Goal: Task Accomplishment & Management: Use online tool/utility

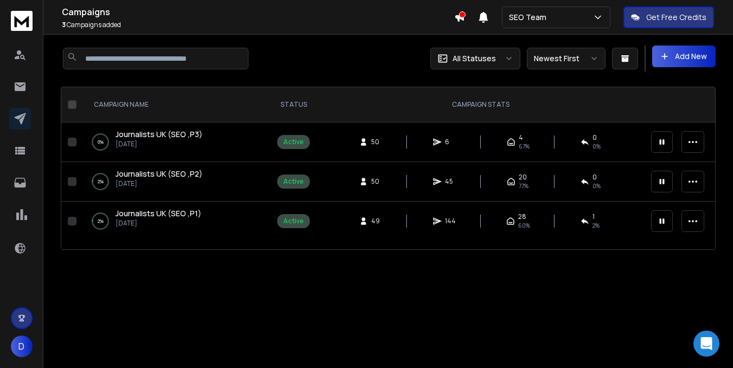
drag, startPoint x: 155, startPoint y: 168, endPoint x: 155, endPoint y: 174, distance: 6.0
click at [154, 169] on td "2 % Journalists UK (SEO ,P2) [DATE]" at bounding box center [176, 182] width 190 height 40
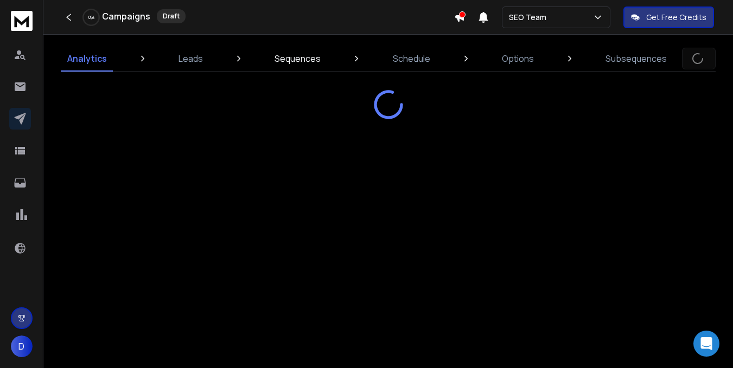
click at [307, 63] on p "Sequences" at bounding box center [298, 58] width 46 height 13
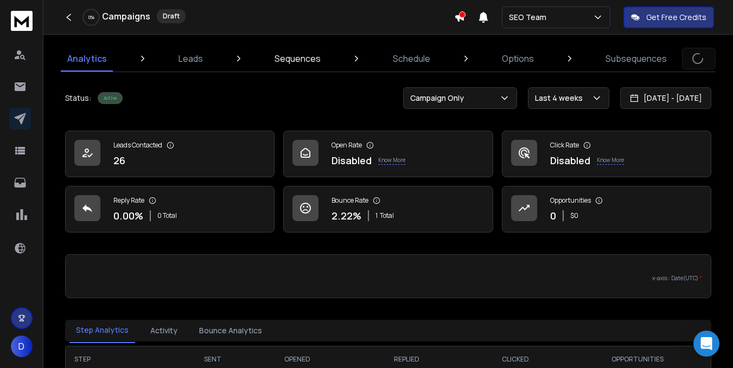
click at [308, 59] on p "Sequences" at bounding box center [298, 58] width 46 height 13
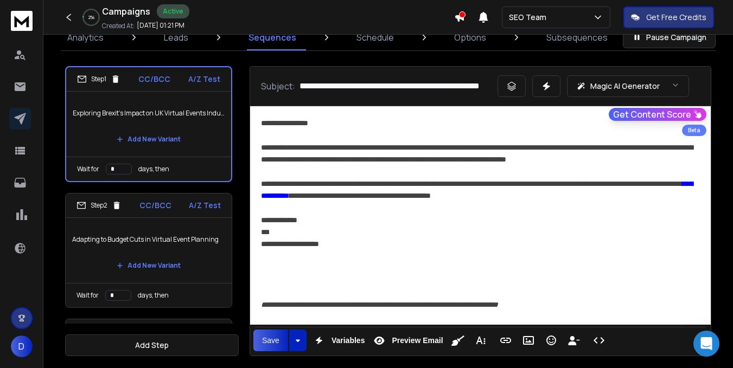
scroll to position [44, 0]
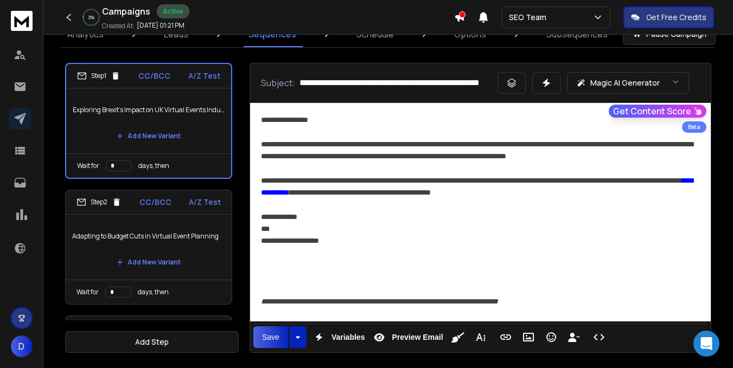
click at [204, 265] on div "Add New Variant" at bounding box center [148, 263] width 153 height 22
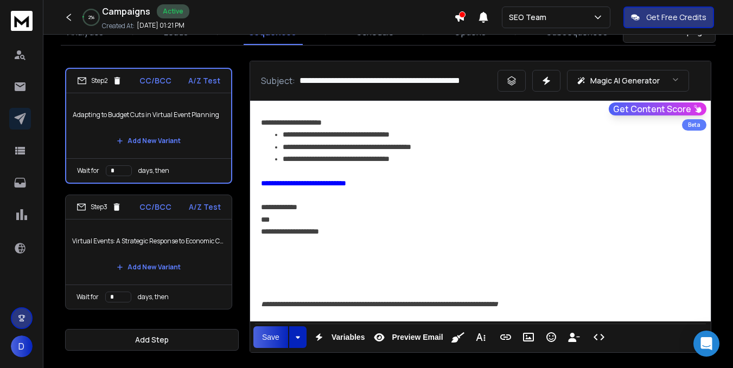
scroll to position [163, 0]
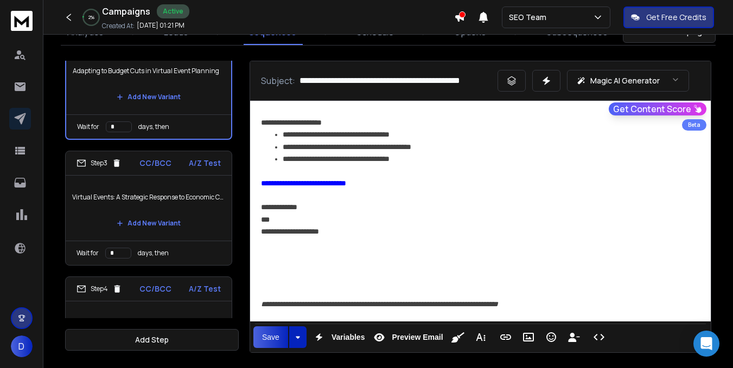
click at [208, 230] on div "Add New Variant" at bounding box center [148, 224] width 153 height 22
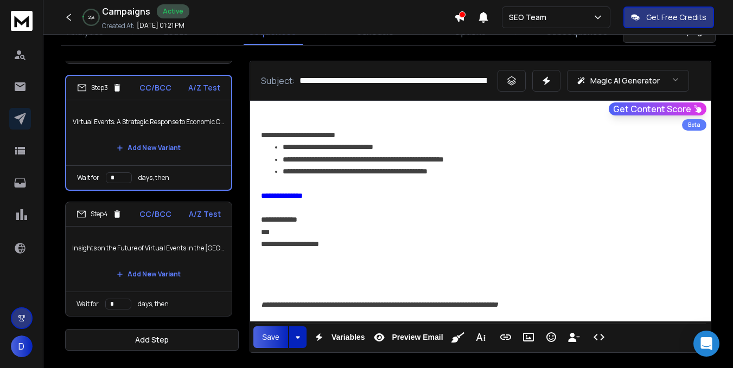
scroll to position [326, 0]
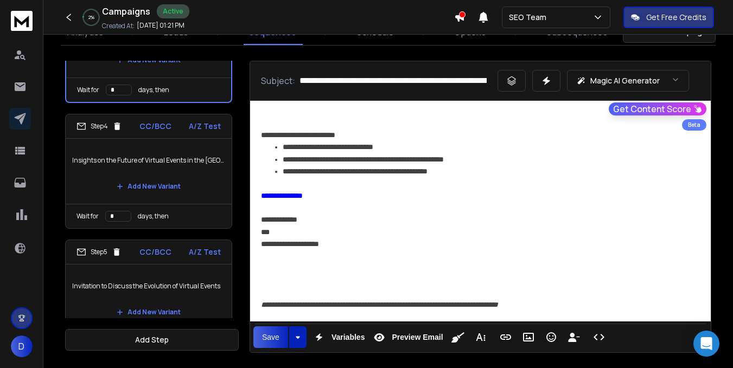
click at [199, 199] on div "Insights on the Future of Virtual Events in the UK Add New Variant" at bounding box center [149, 171] width 166 height 65
type input "**********"
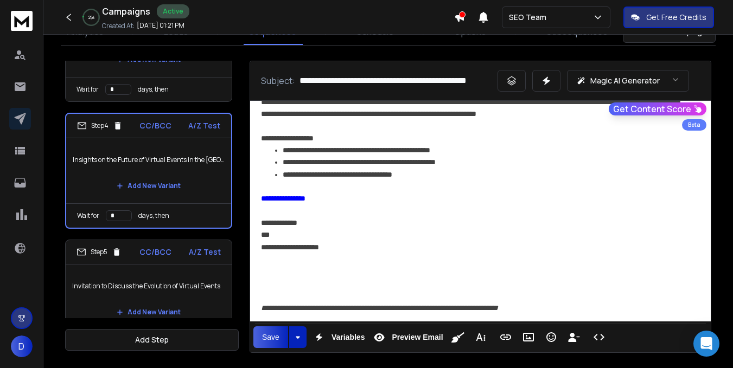
scroll to position [44, 0]
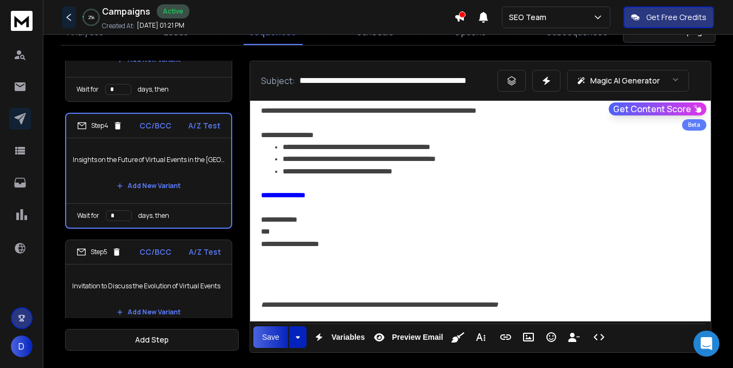
click at [65, 21] on icon at bounding box center [69, 17] width 10 height 10
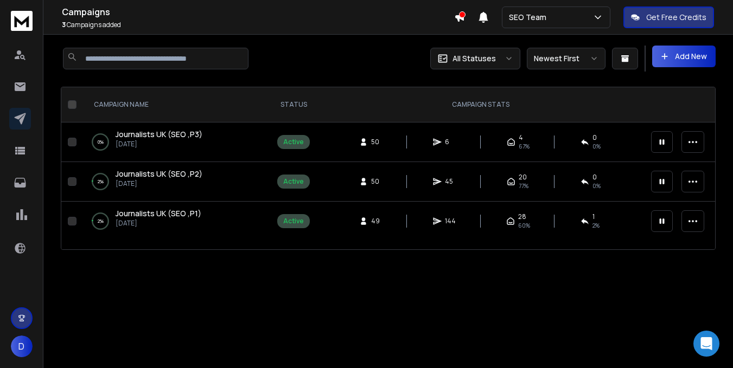
click at [418, 335] on div "Campaigns 3 Campaigns Added All Statuses Newest First Add New CAMPAIGN NAME STA…" at bounding box center [388, 230] width 655 height 368
click at [161, 168] on td "2 % Journalists UK (SEO ,P2) [DATE]" at bounding box center [176, 182] width 190 height 40
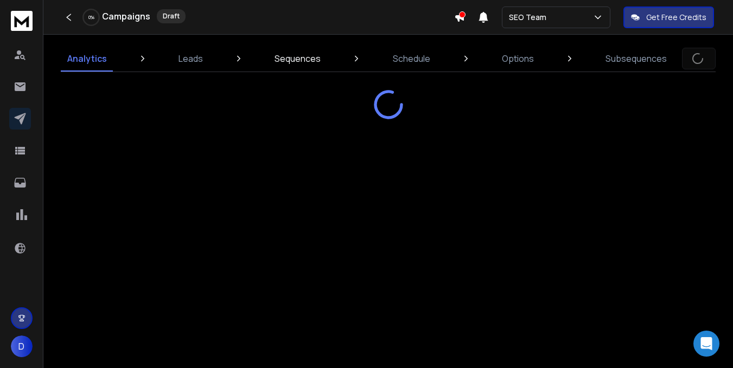
click at [281, 57] on p "Sequences" at bounding box center [298, 58] width 46 height 13
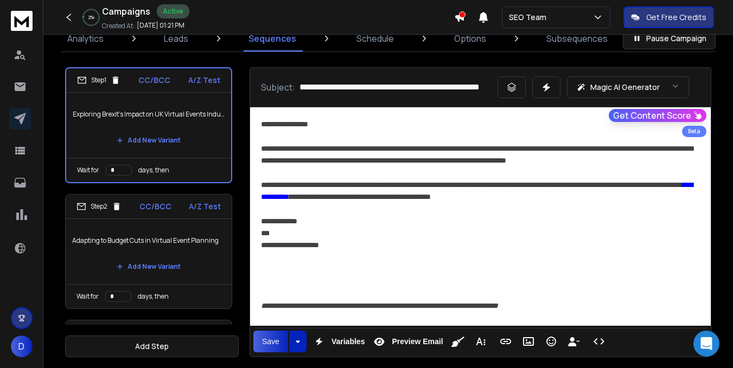
scroll to position [44, 0]
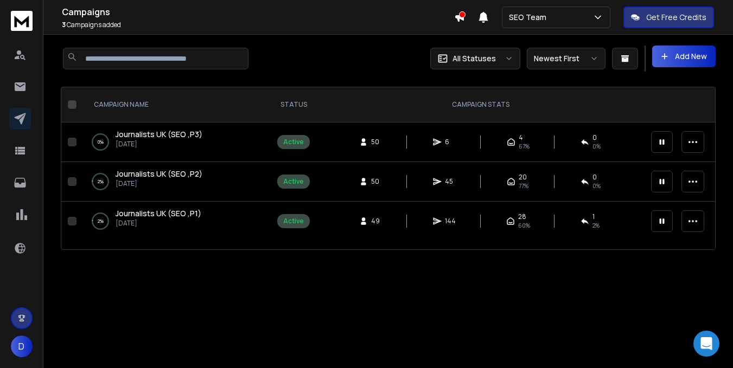
click at [147, 182] on p "[DATE]" at bounding box center [159, 184] width 87 height 9
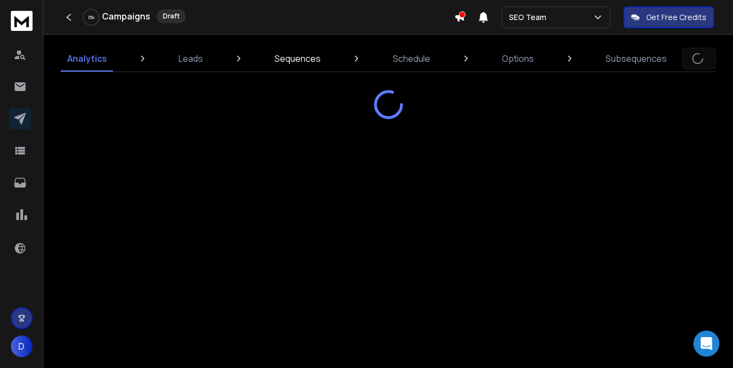
click at [295, 51] on link "Sequences" at bounding box center [297, 59] width 59 height 26
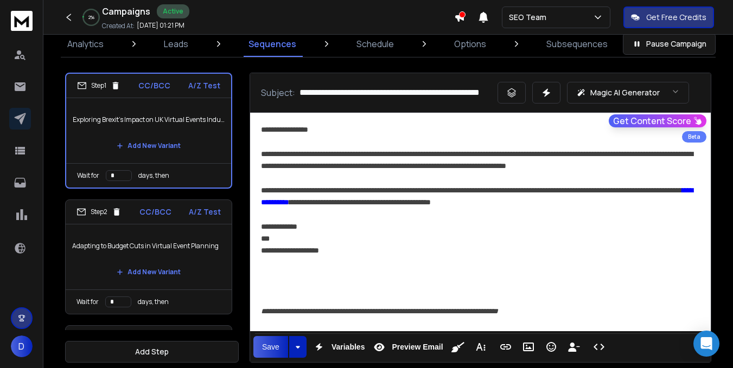
scroll to position [44, 0]
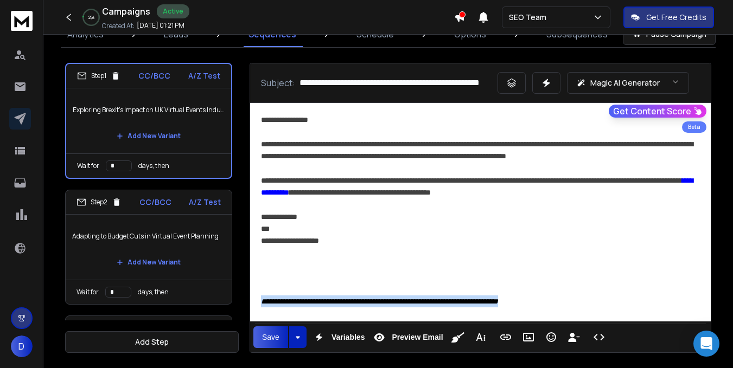
drag, startPoint x: 538, startPoint y: 306, endPoint x: 254, endPoint y: 301, distance: 284.4
click at [254, 301] on div "**********" at bounding box center [480, 212] width 461 height 219
copy em "**********"
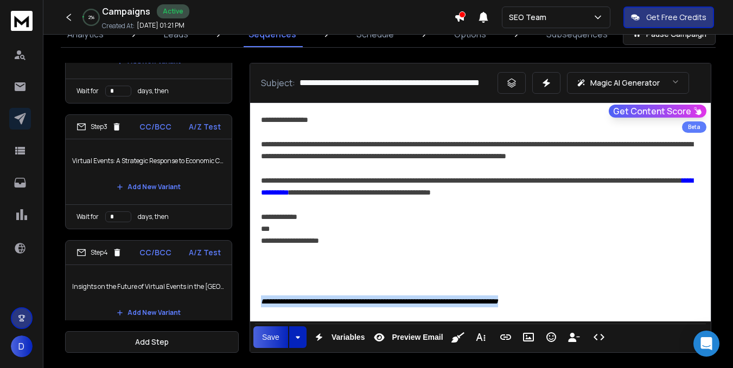
scroll to position [12, 0]
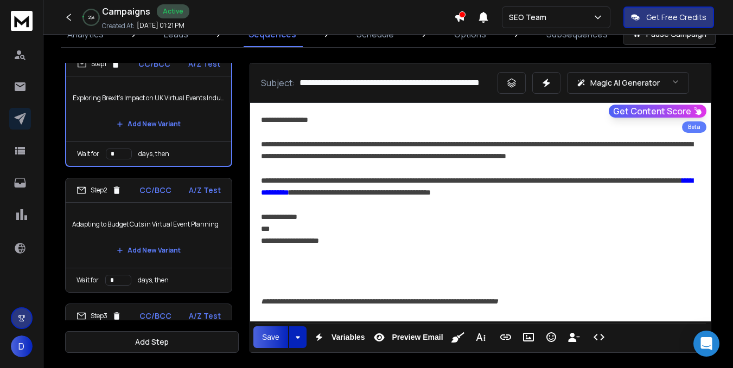
click at [551, 218] on div "**********" at bounding box center [480, 217] width 439 height 12
